Goal: Task Accomplishment & Management: Manage account settings

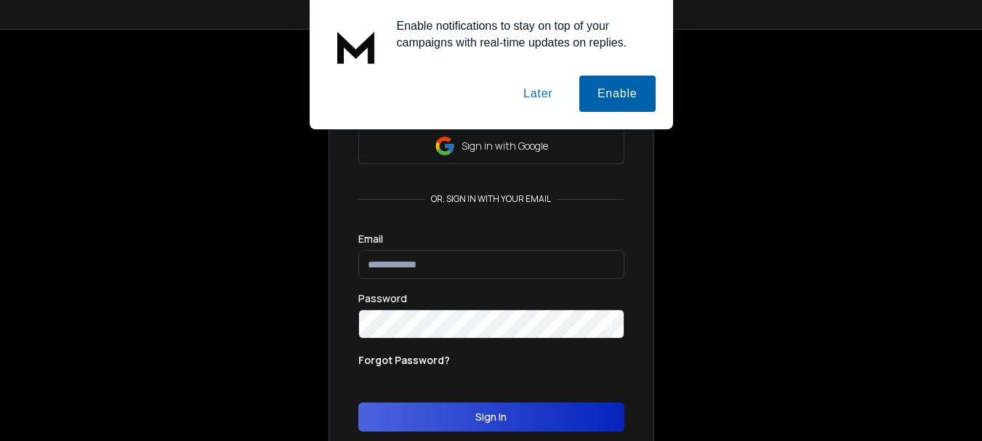
type input "**********"
click at [620, 102] on button "Enable" at bounding box center [617, 94] width 76 height 36
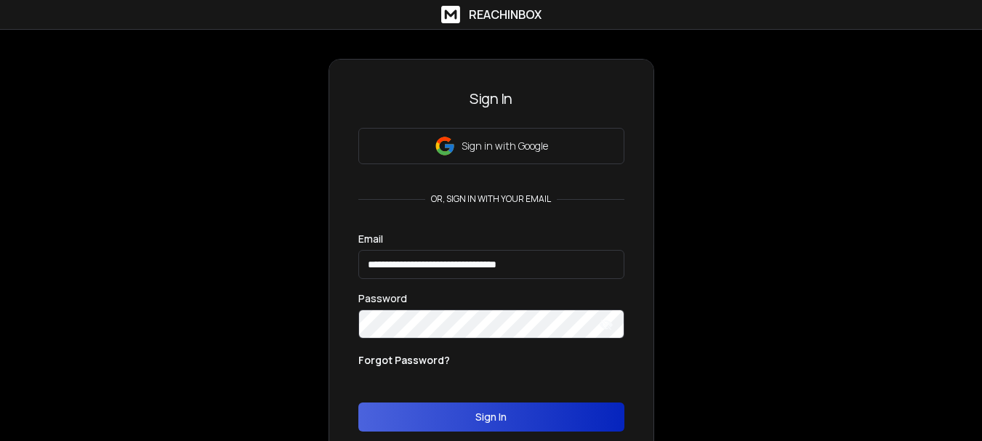
click at [480, 408] on button "Sign In" at bounding box center [491, 417] width 266 height 29
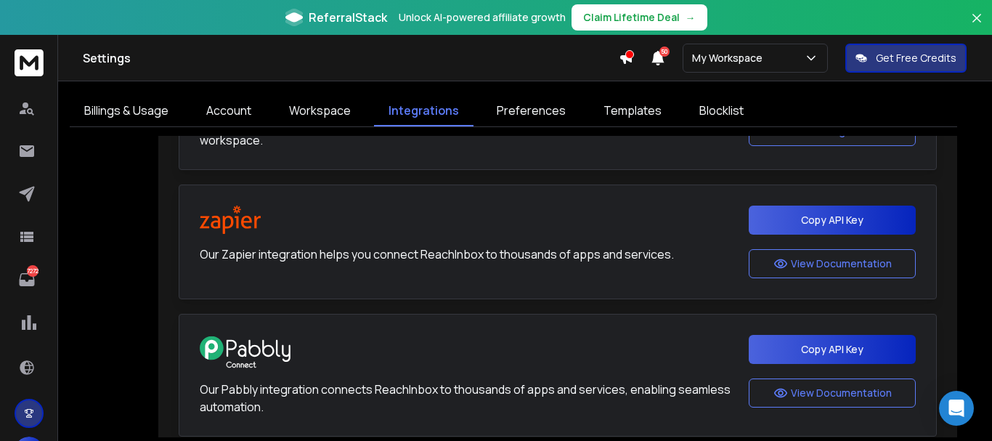
scroll to position [200, 0]
drag, startPoint x: 496, startPoint y: 336, endPoint x: 482, endPoint y: 340, distance: 14.3
click at [482, 340] on div "Our Pabbly integration connects ReachInbox to thousands of apps and services, e…" at bounding box center [467, 376] width 535 height 81
click at [467, 341] on div "Our Pabbly integration connects ReachInbox to thousands of apps and services, e…" at bounding box center [467, 376] width 535 height 81
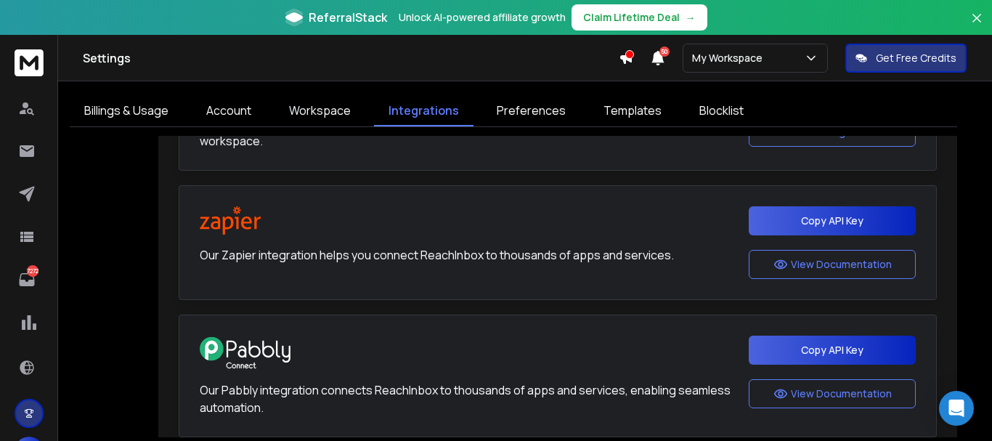
click at [467, 341] on div "Our Pabbly integration connects ReachInbox to thousands of apps and services, e…" at bounding box center [467, 376] width 535 height 81
click at [472, 332] on div "Our Pabbly integration connects ReachInbox to thousands of apps and services, e…" at bounding box center [558, 376] width 759 height 123
click at [484, 324] on div "Our Pabbly integration connects ReachInbox to thousands of apps and services, e…" at bounding box center [558, 376] width 759 height 123
